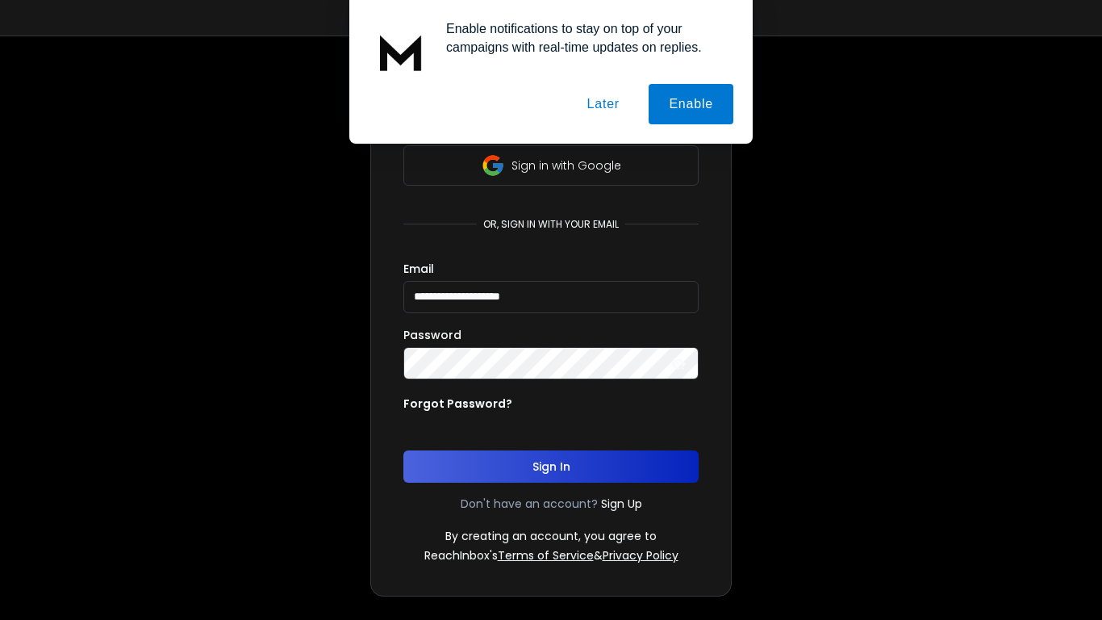
type input "**********"
click at [551, 466] on button "Sign In" at bounding box center [550, 466] width 295 height 32
